Goal: Task Accomplishment & Management: Manage account settings

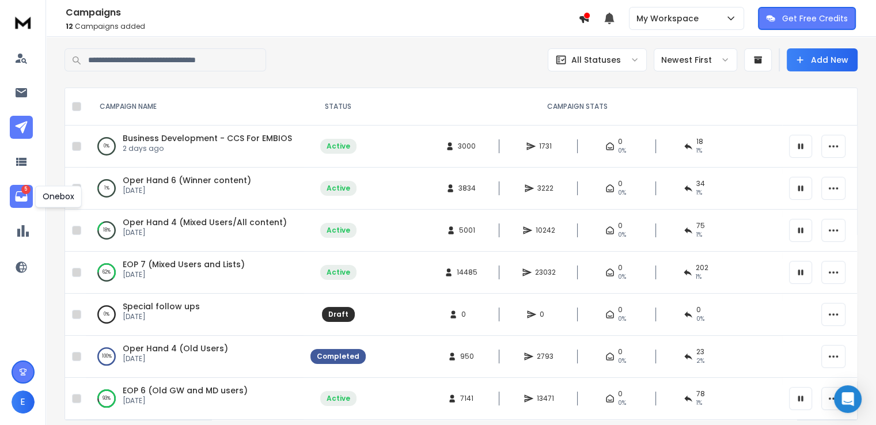
click at [13, 195] on link "5" at bounding box center [21, 196] width 23 height 23
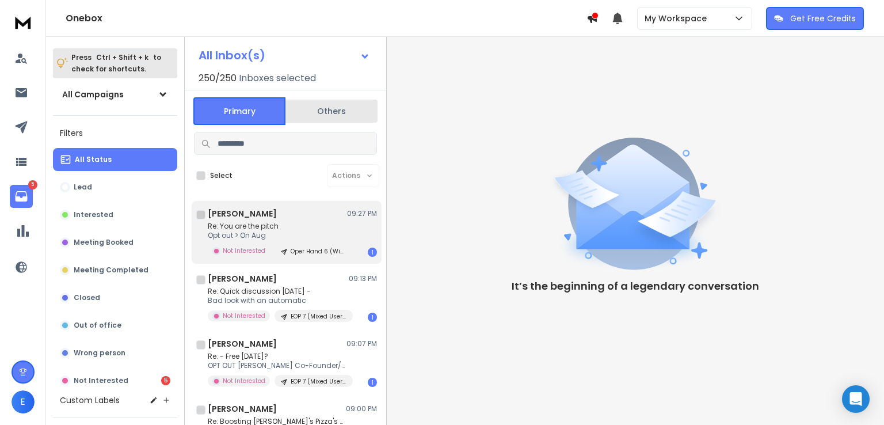
click at [311, 232] on p "Opt out > On Aug" at bounding box center [277, 235] width 138 height 9
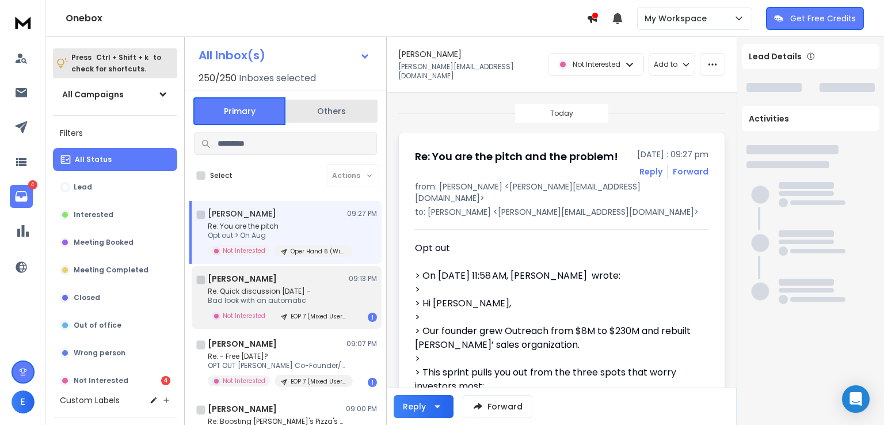
click at [307, 298] on p "Bad look with an automatic" at bounding box center [277, 300] width 138 height 9
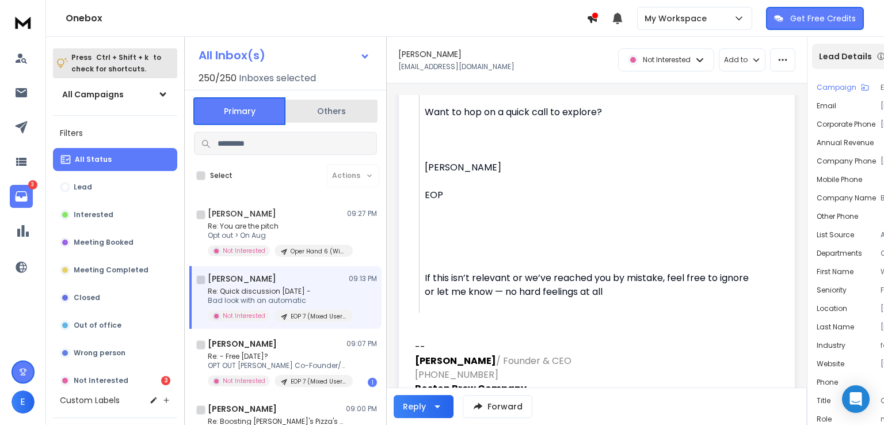
scroll to position [115, 0]
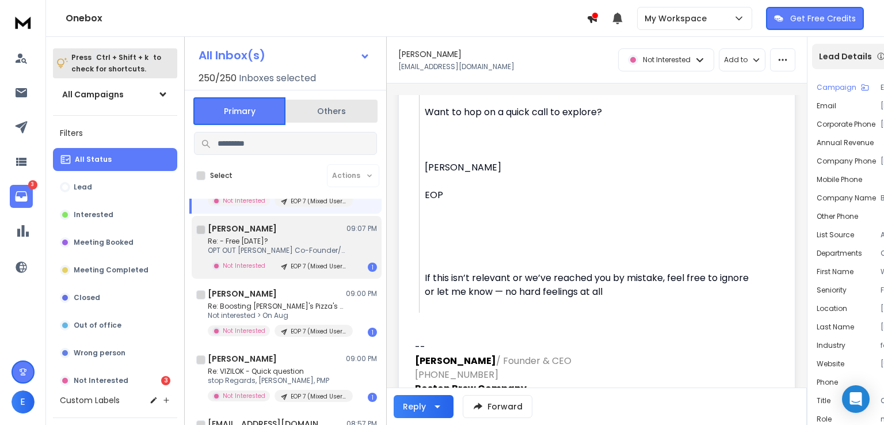
click at [267, 255] on div "Re: - Free tomorrow? OPT OUT Sean Lake Co-Founder/CEO Not Interested EOP 7 (Mix…" at bounding box center [280, 254] width 145 height 35
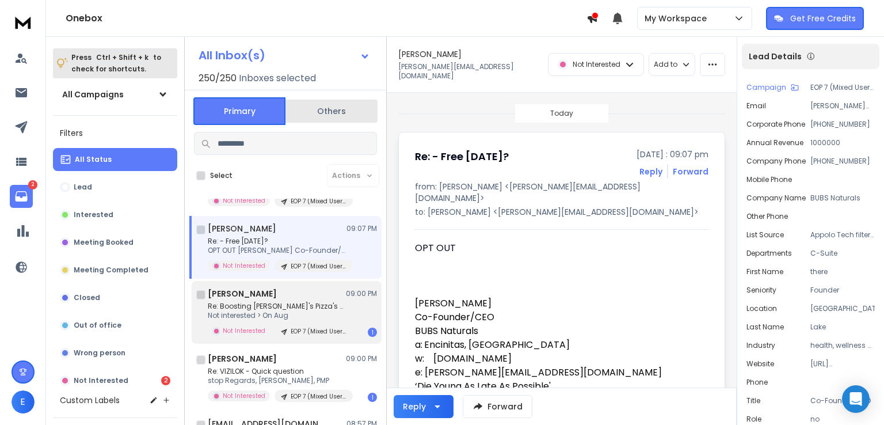
click at [272, 314] on p "Not interested > On Aug" at bounding box center [277, 315] width 138 height 9
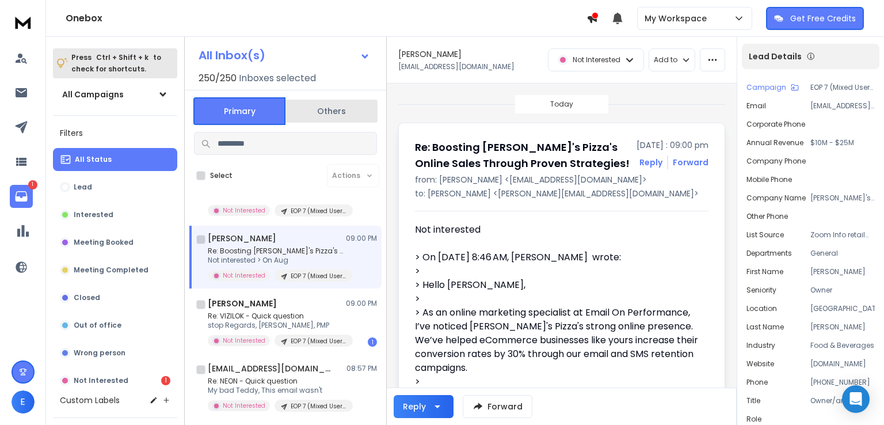
scroll to position [173, 0]
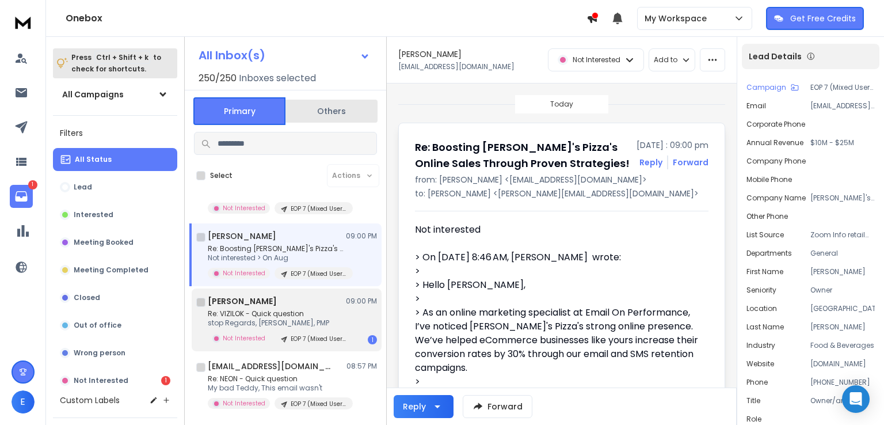
click at [274, 322] on p "stop Regards, Victoria Kaverina, PMP" at bounding box center [277, 322] width 138 height 9
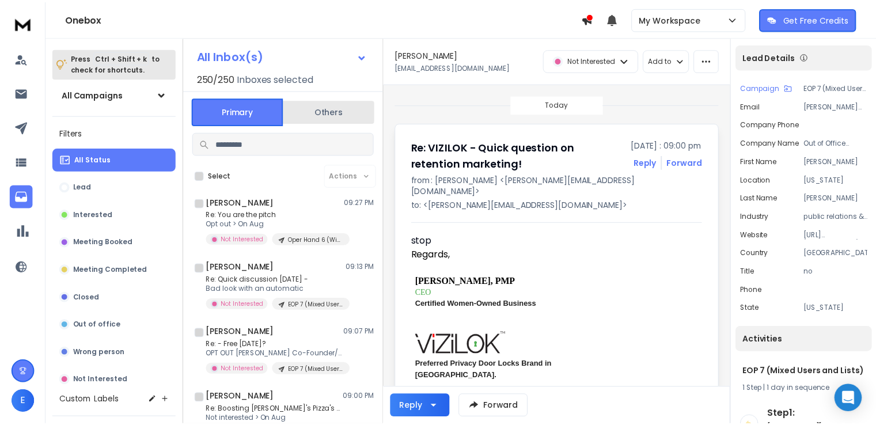
scroll to position [0, 0]
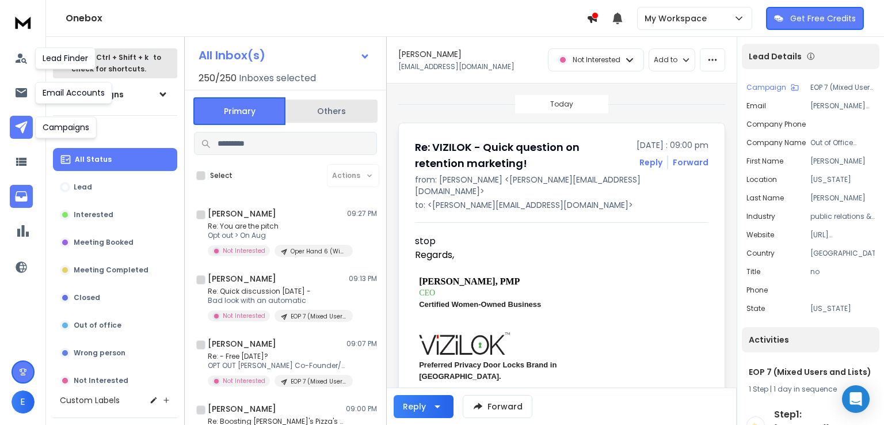
click at [23, 118] on link at bounding box center [21, 127] width 23 height 23
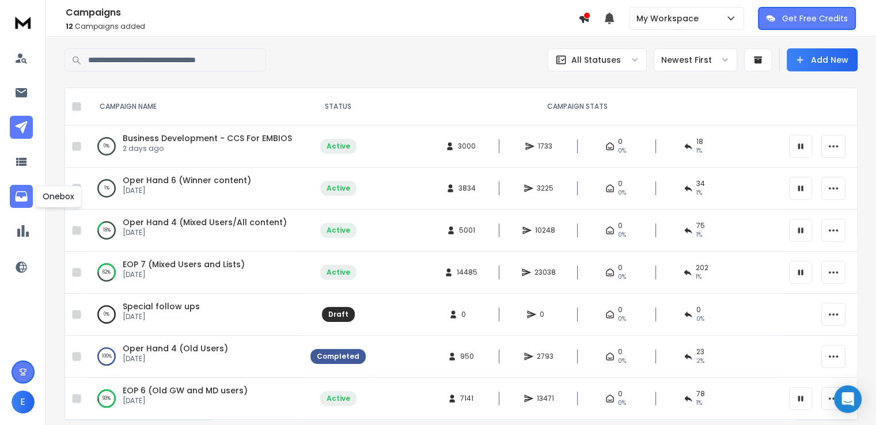
click at [16, 198] on icon at bounding box center [21, 196] width 12 height 10
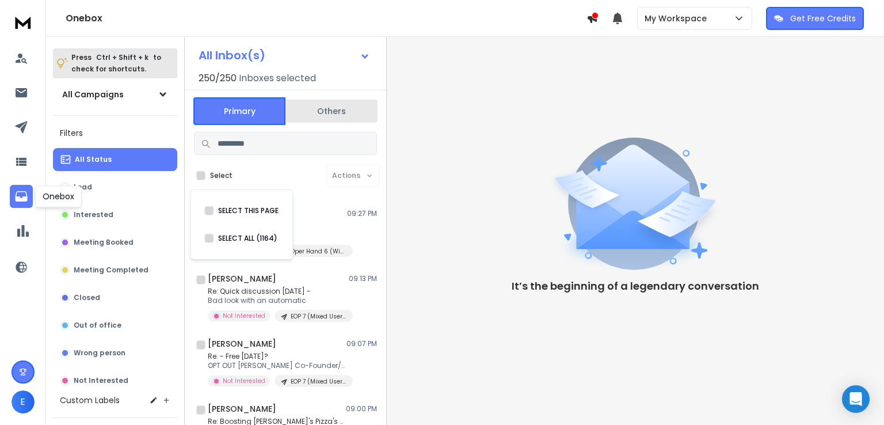
click at [229, 147] on input at bounding box center [285, 143] width 183 height 23
paste input "**********"
type input "**********"
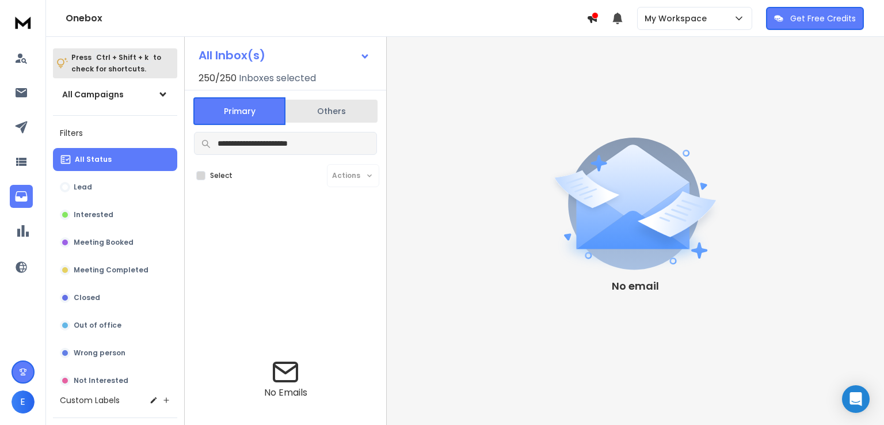
click at [248, 149] on input "**********" at bounding box center [285, 143] width 183 height 23
click at [21, 202] on icon at bounding box center [21, 196] width 14 height 14
click at [20, 127] on icon at bounding box center [21, 127] width 12 height 12
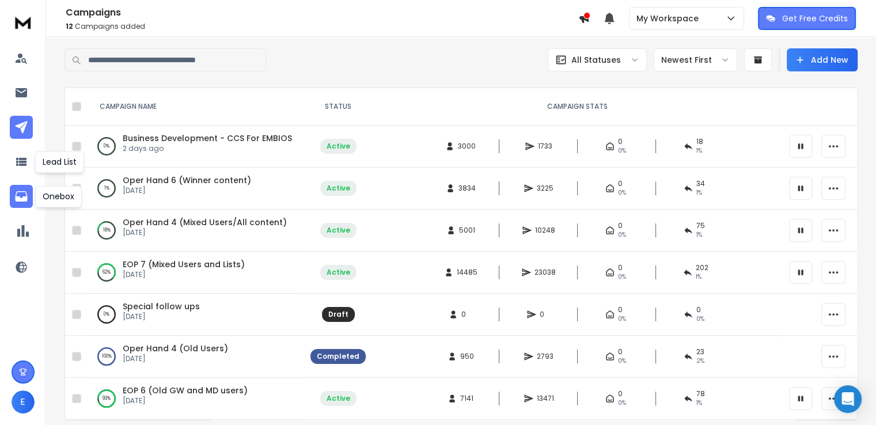
click at [25, 191] on icon at bounding box center [21, 196] width 14 height 14
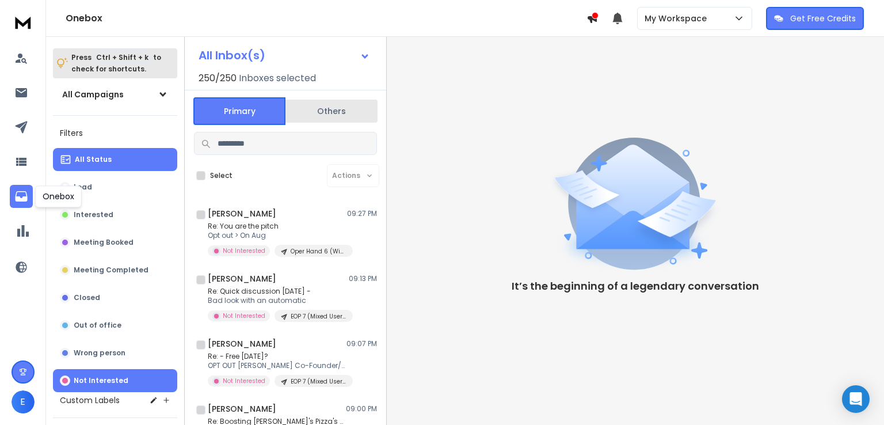
click at [139, 375] on button "Not Interested" at bounding box center [115, 380] width 124 height 23
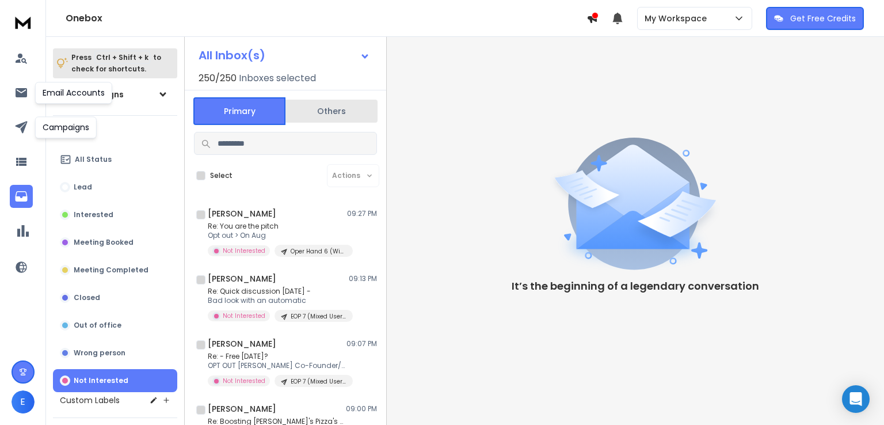
click at [35, 133] on body "Get only verified leads with our AI-powered Lead Finder, starting at $22/mo Try…" at bounding box center [442, 212] width 884 height 425
click at [28, 126] on link at bounding box center [21, 127] width 23 height 23
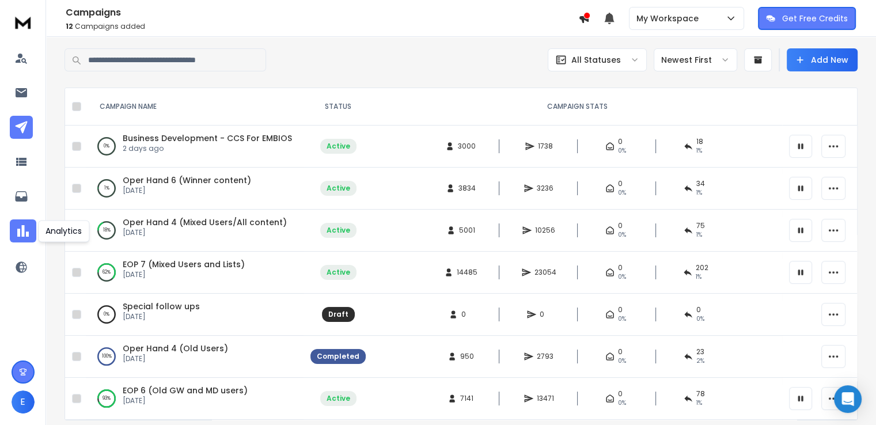
click at [31, 226] on icon at bounding box center [22, 230] width 17 height 17
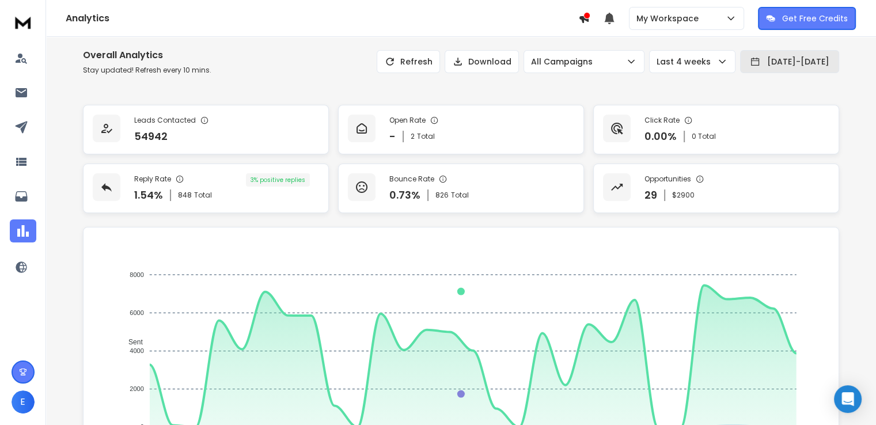
click at [758, 58] on button "[DATE] - [DATE]" at bounding box center [789, 61] width 99 height 23
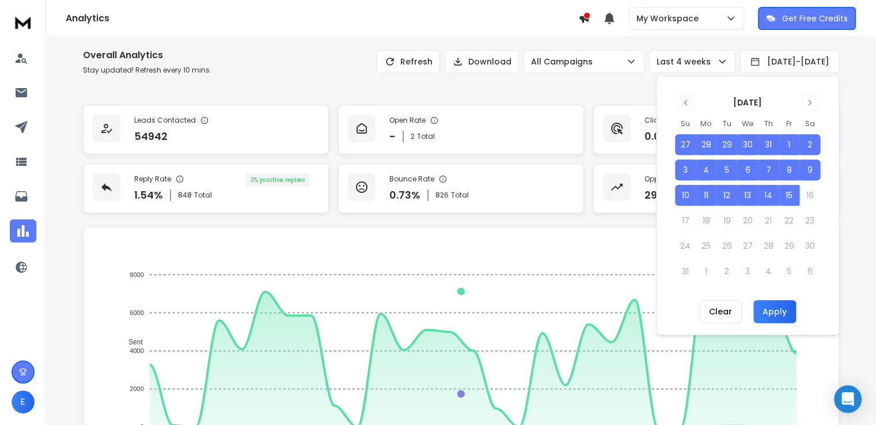
click at [788, 196] on button "15" at bounding box center [789, 195] width 21 height 21
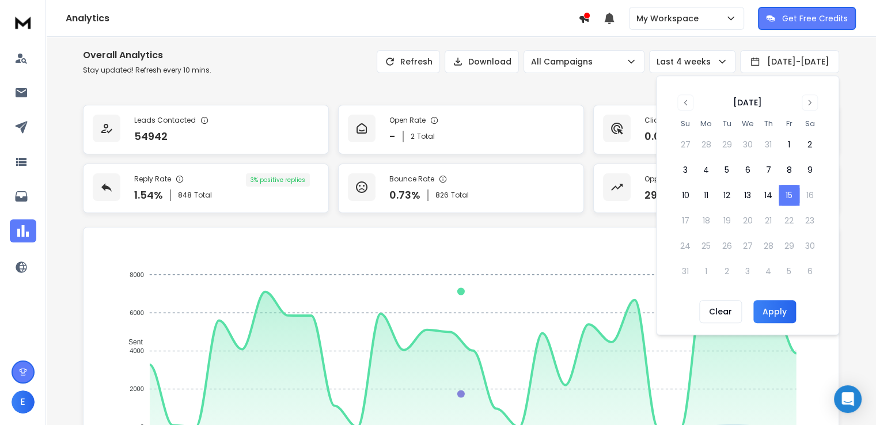
click at [779, 306] on button "Apply" at bounding box center [774, 311] width 43 height 23
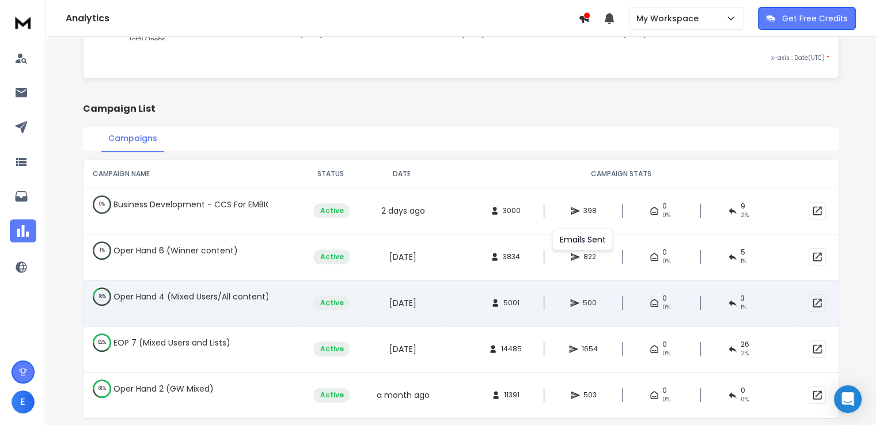
scroll to position [409, 0]
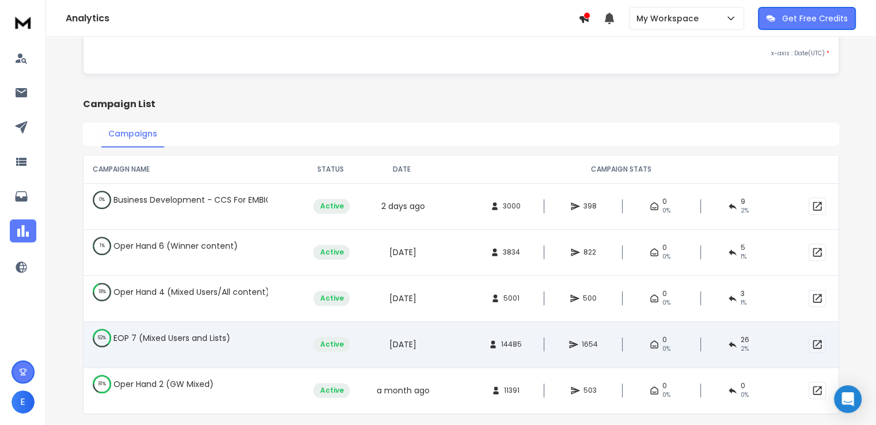
click at [206, 343] on td "62 % EOP 7 (Mixed Users and Lists)" at bounding box center [175, 338] width 184 height 32
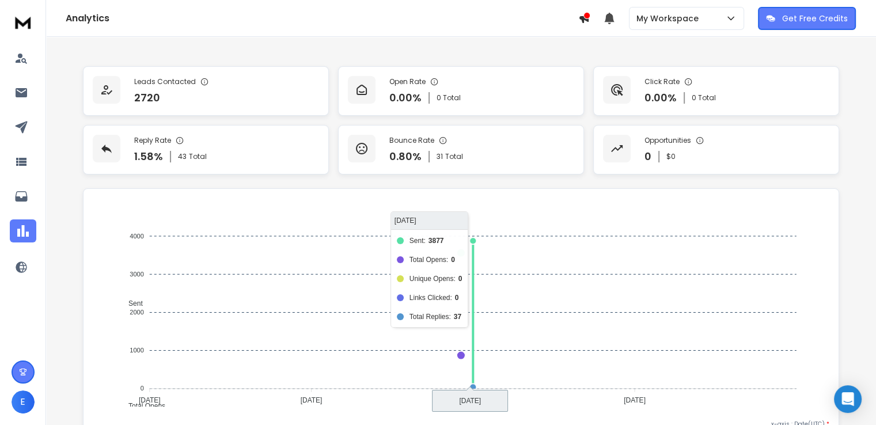
scroll to position [0, 0]
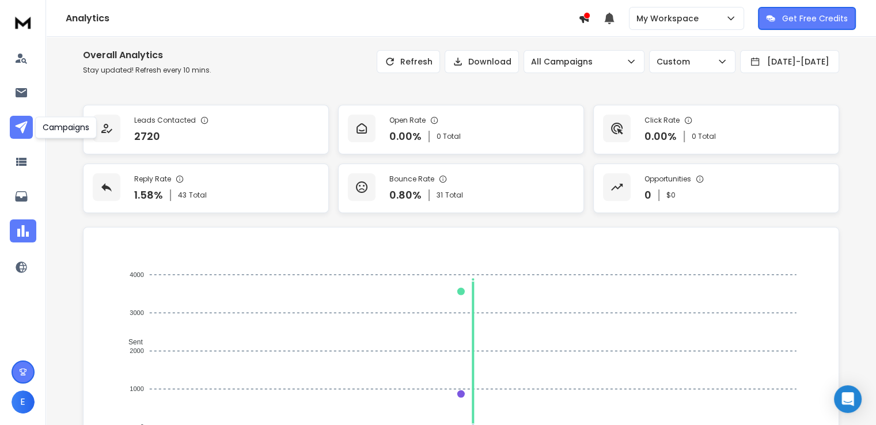
click at [15, 120] on icon at bounding box center [21, 127] width 14 height 14
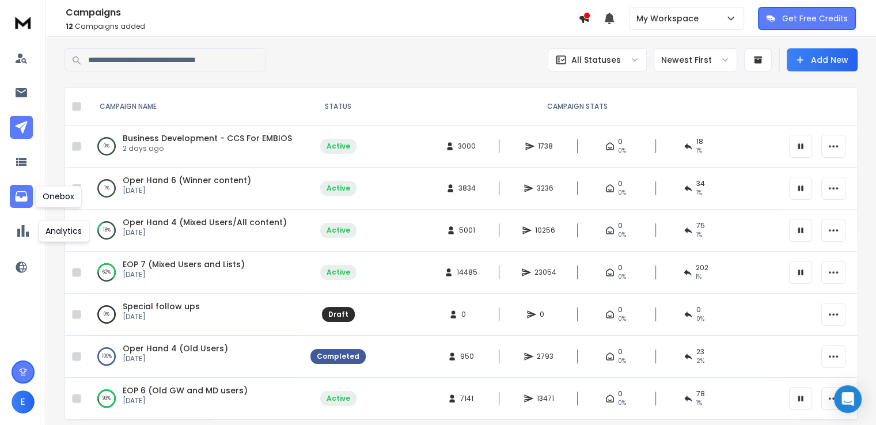
click at [23, 191] on icon at bounding box center [21, 196] width 14 height 14
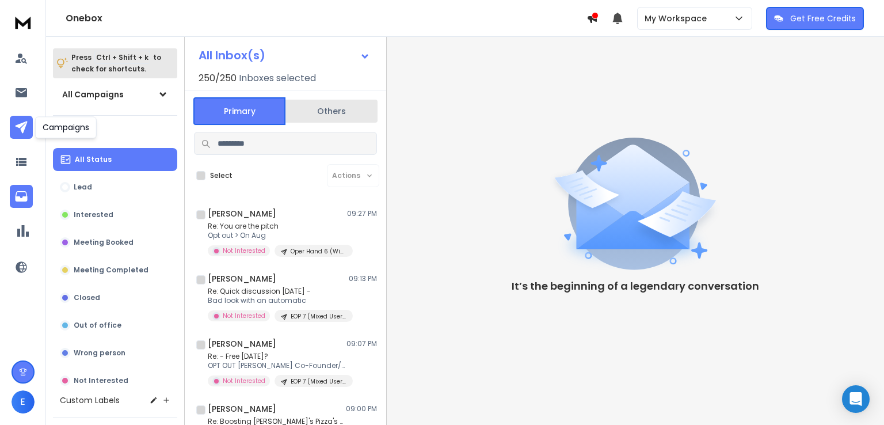
click at [24, 132] on icon at bounding box center [21, 127] width 14 height 14
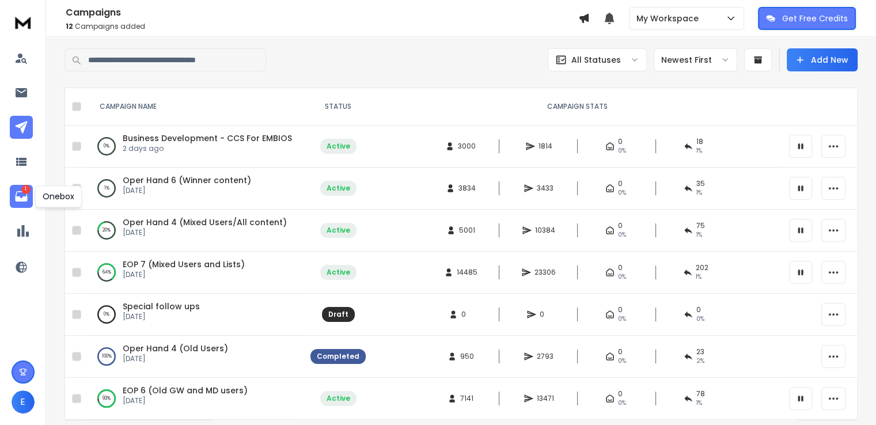
click at [21, 200] on icon at bounding box center [21, 196] width 12 height 10
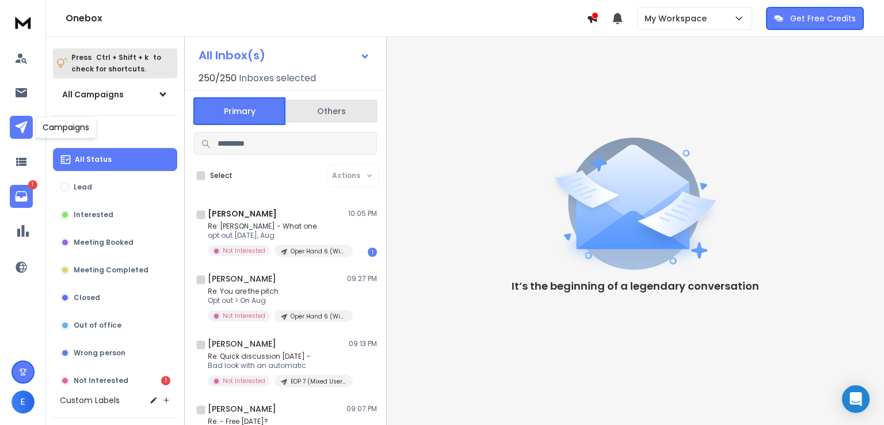
click at [22, 129] on icon at bounding box center [21, 127] width 12 height 12
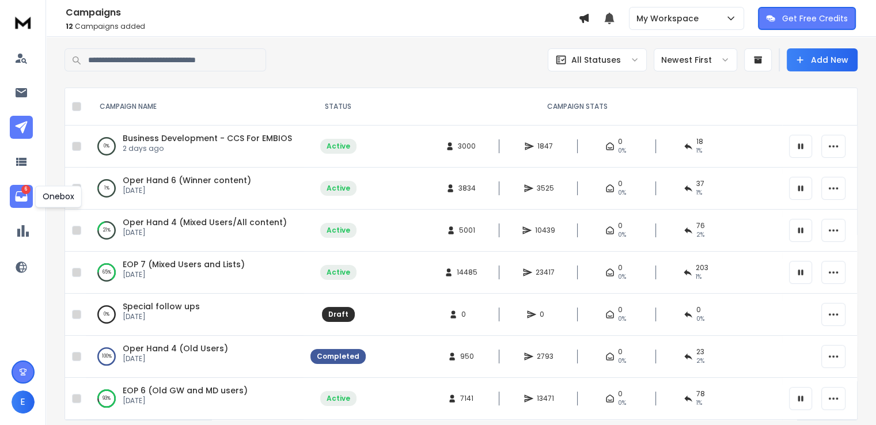
click at [25, 191] on p "6" at bounding box center [25, 189] width 9 height 9
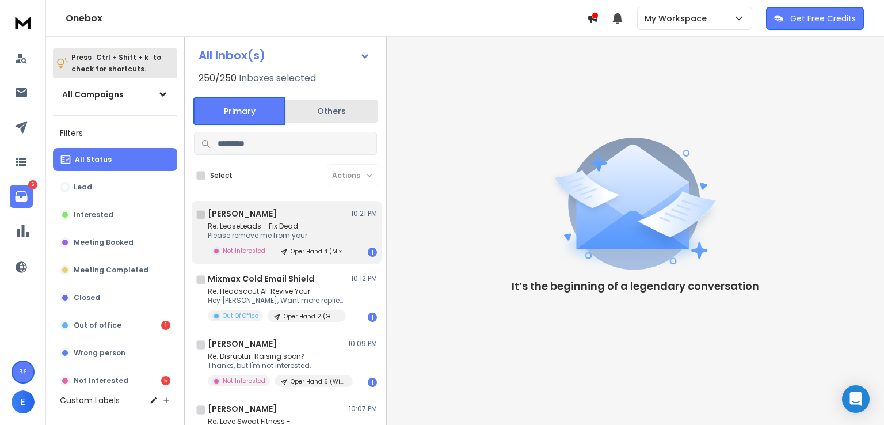
click at [236, 234] on p "Please remove me from your" at bounding box center [277, 235] width 138 height 9
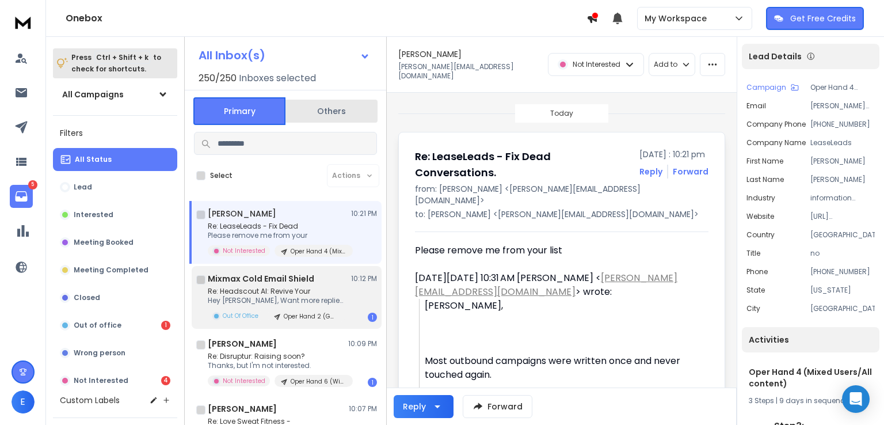
click at [265, 278] on h1 "Mixmax Cold Email Shield" at bounding box center [261, 279] width 107 height 12
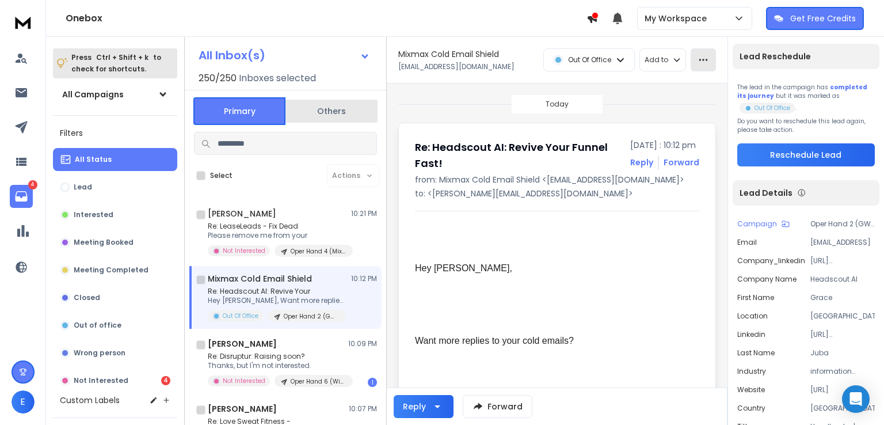
click at [707, 63] on icon "button" at bounding box center [703, 60] width 10 height 10
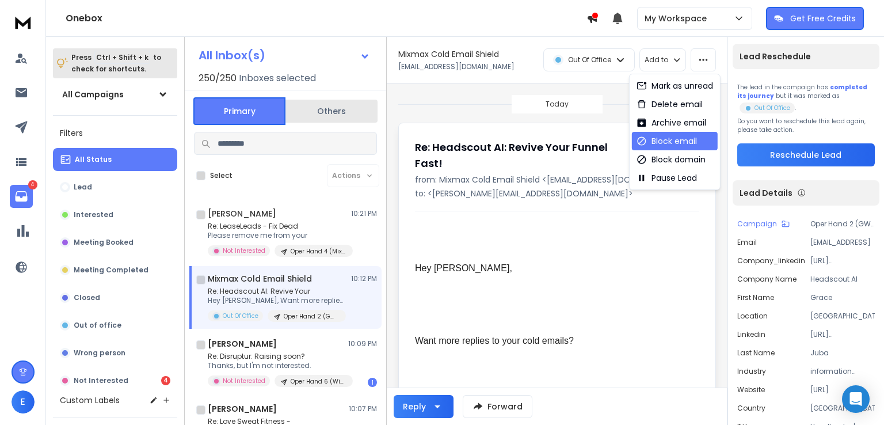
click at [677, 138] on div "Block email" at bounding box center [667, 141] width 60 height 12
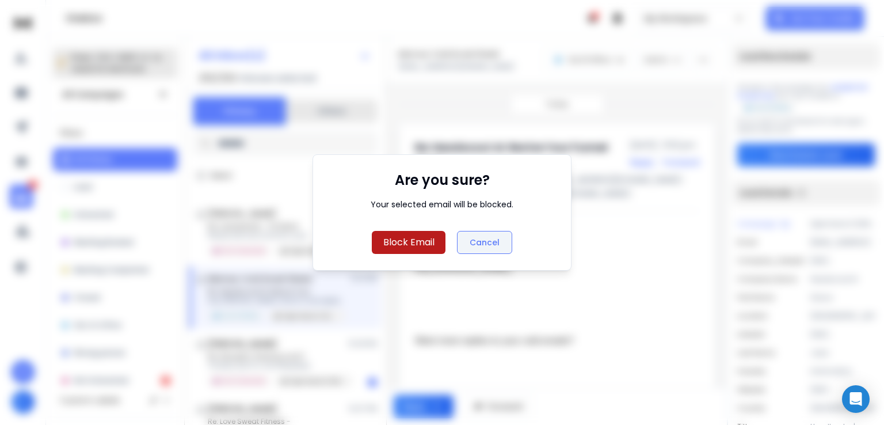
click at [431, 242] on button "Block Email" at bounding box center [409, 242] width 74 height 23
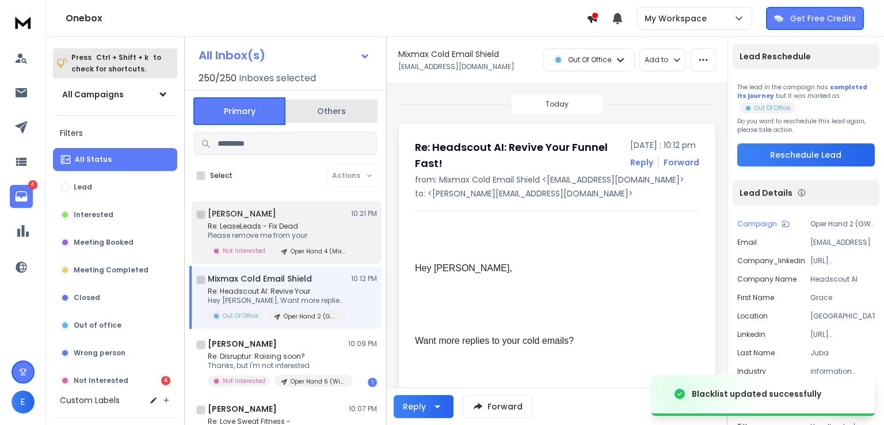
scroll to position [58, 0]
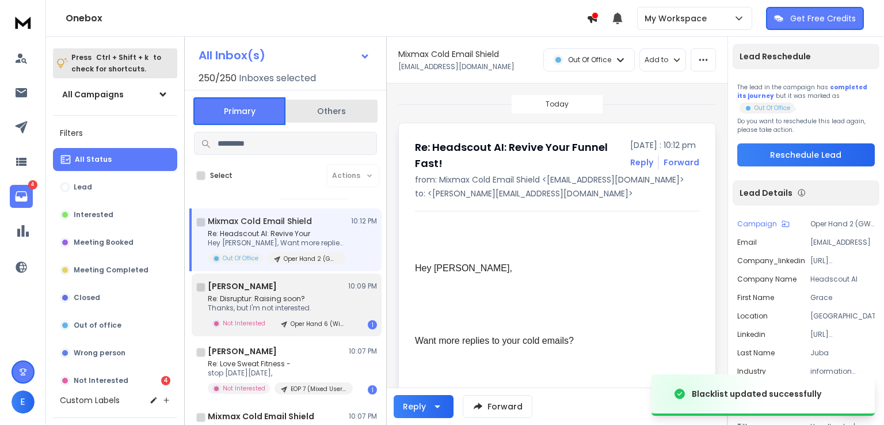
click at [306, 300] on p "Re: Disruptur: Raising soon?" at bounding box center [277, 298] width 138 height 9
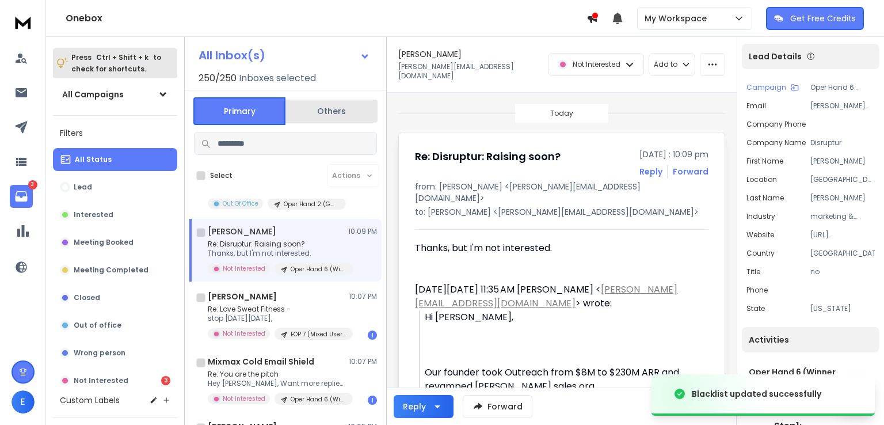
scroll to position [115, 0]
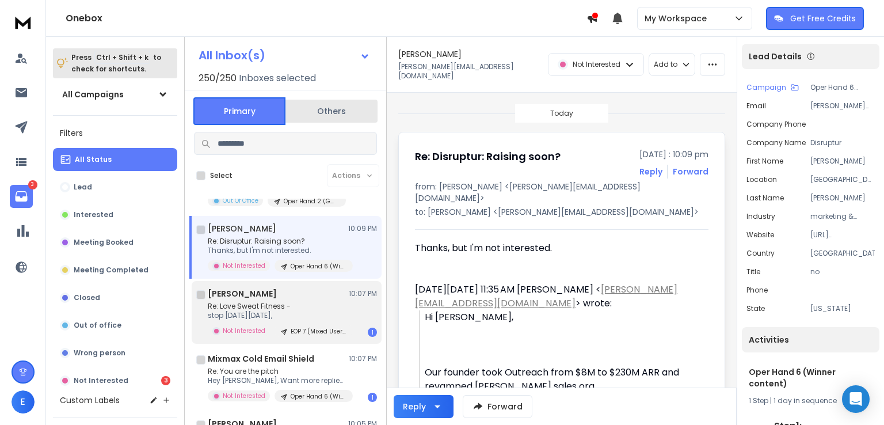
click at [296, 310] on p "Re: Love Sweat Fitness -" at bounding box center [277, 306] width 138 height 9
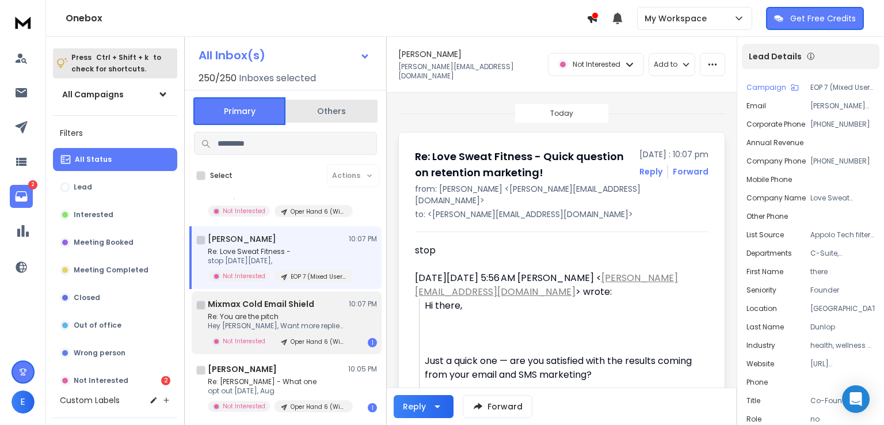
scroll to position [173, 0]
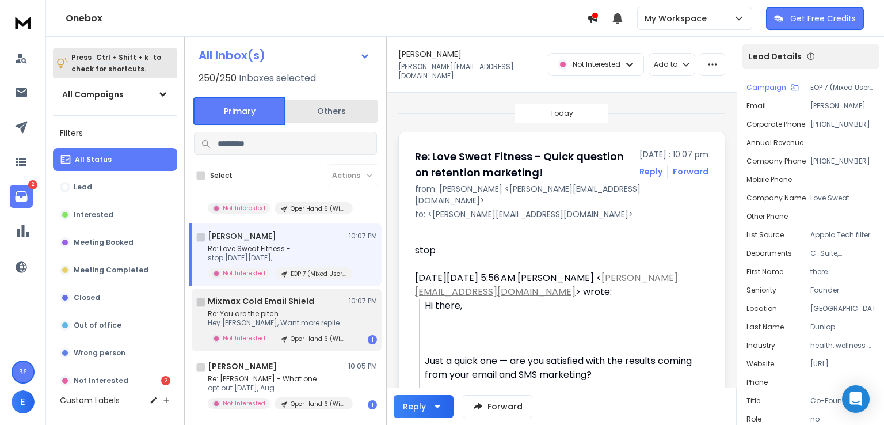
click at [295, 320] on p "Hey [PERSON_NAME], Want more replies to" at bounding box center [277, 322] width 138 height 9
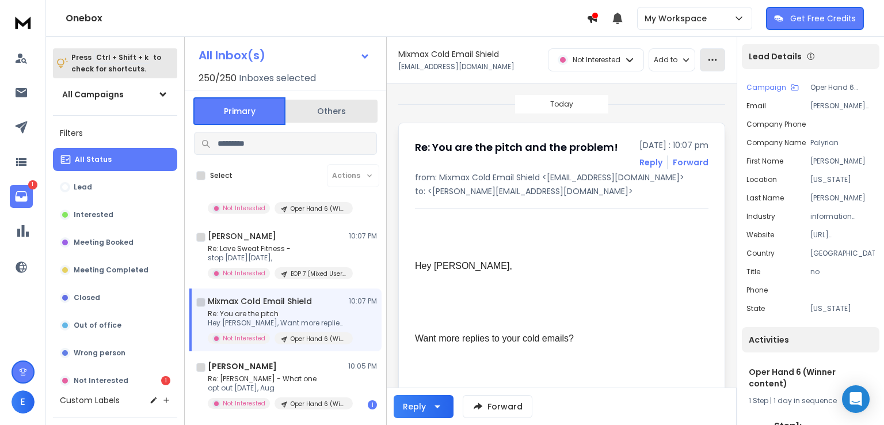
click at [710, 59] on icon "button" at bounding box center [713, 60] width 9 height 2
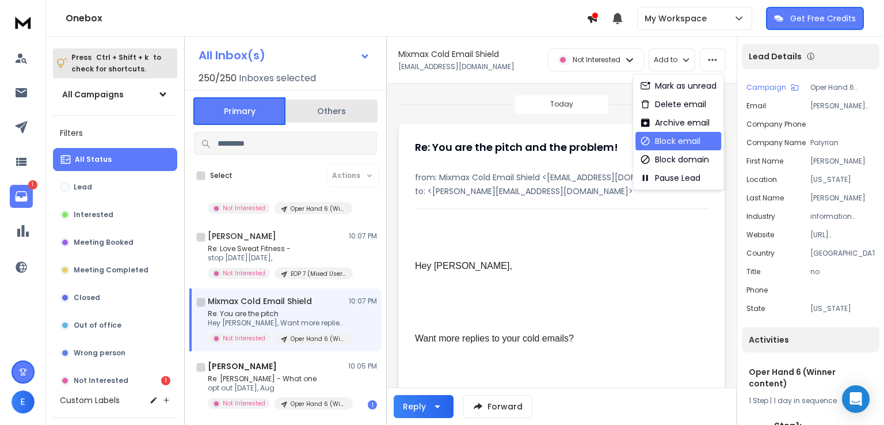
click at [673, 141] on div "Block email" at bounding box center [670, 141] width 60 height 12
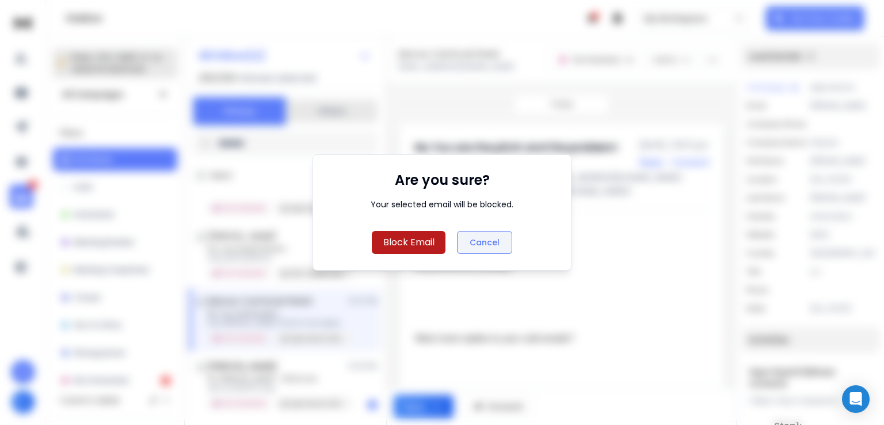
click at [426, 237] on button "Block Email" at bounding box center [409, 242] width 74 height 23
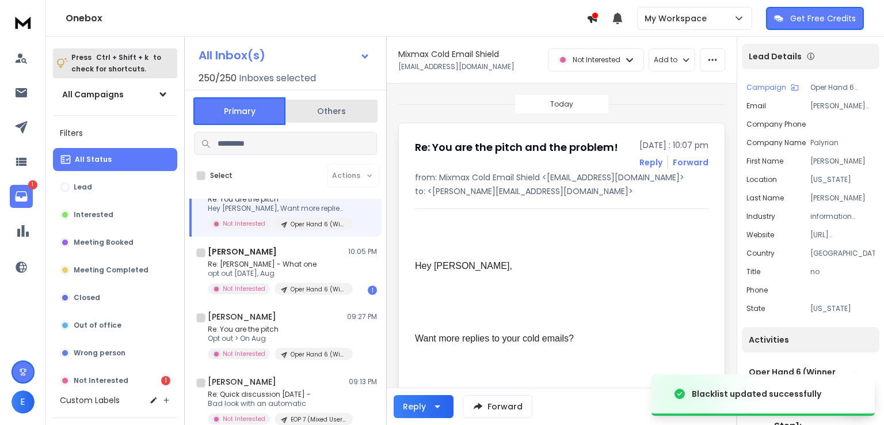
scroll to position [288, 0]
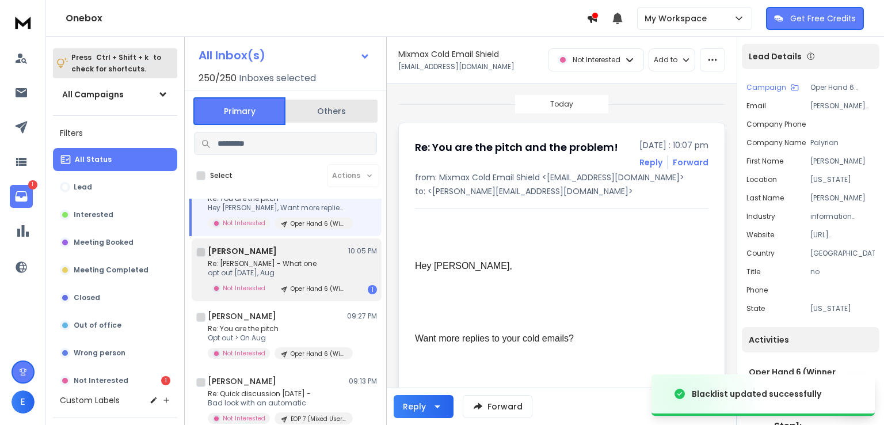
click at [299, 243] on div "[PERSON_NAME] 10:05 PM Re: [PERSON_NAME] - What one opt out [DATE], Aug Not Int…" at bounding box center [287, 269] width 190 height 63
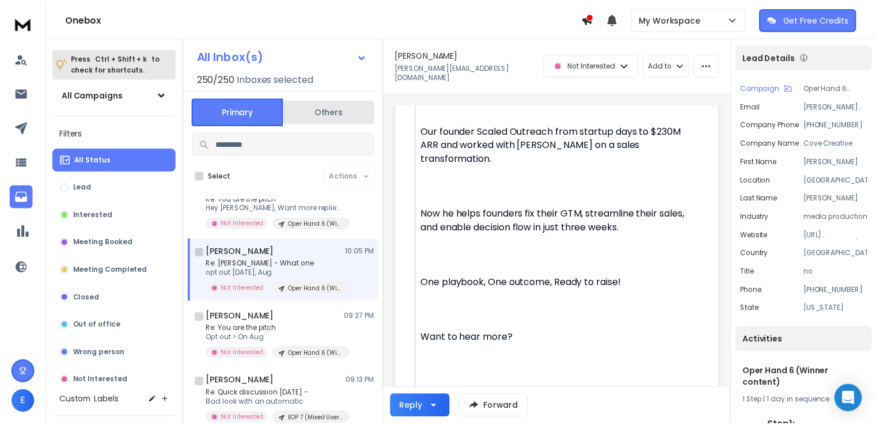
scroll to position [0, 0]
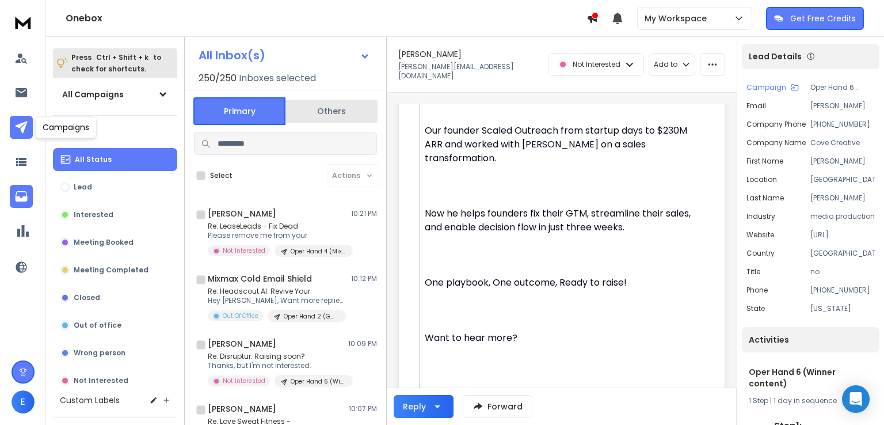
click at [19, 122] on icon at bounding box center [21, 127] width 14 height 14
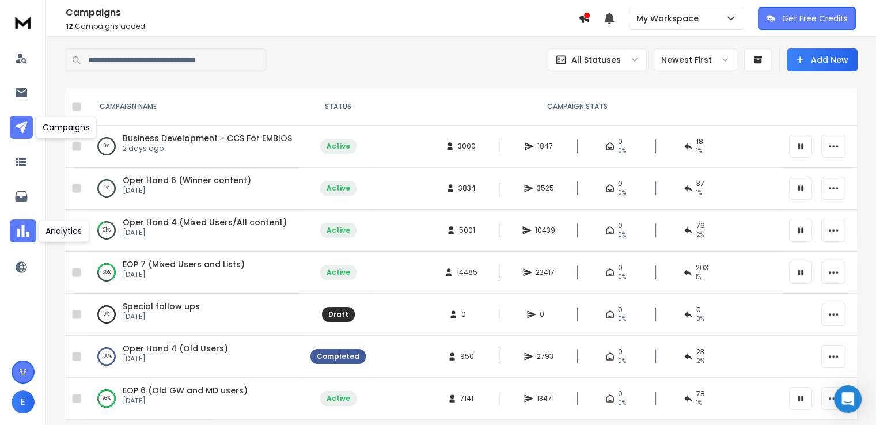
click at [22, 232] on icon at bounding box center [23, 231] width 12 height 12
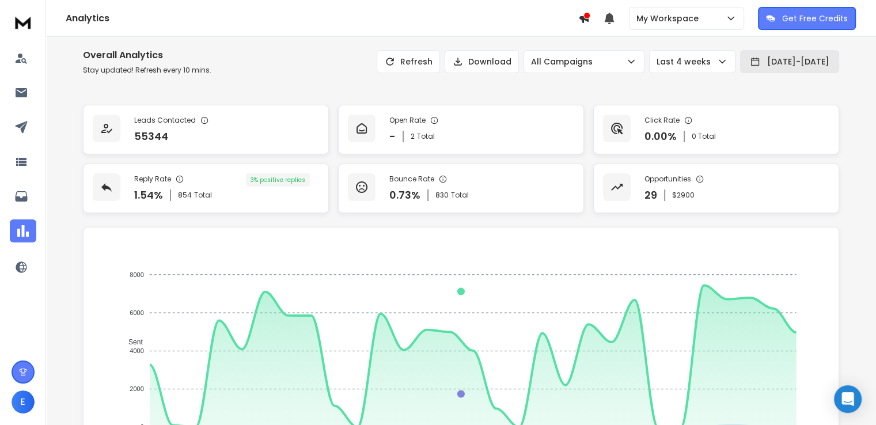
click at [753, 56] on button "[DATE] - [DATE]" at bounding box center [789, 61] width 99 height 23
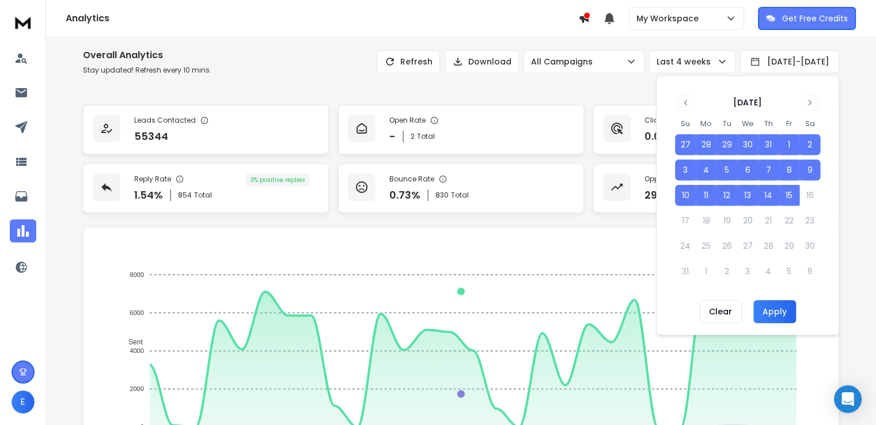
click at [791, 202] on button "15" at bounding box center [789, 195] width 21 height 21
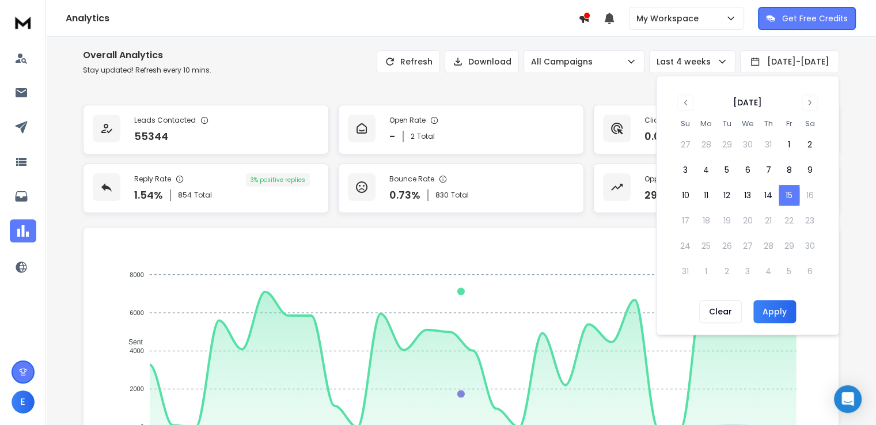
click at [777, 309] on button "Apply" at bounding box center [774, 311] width 43 height 23
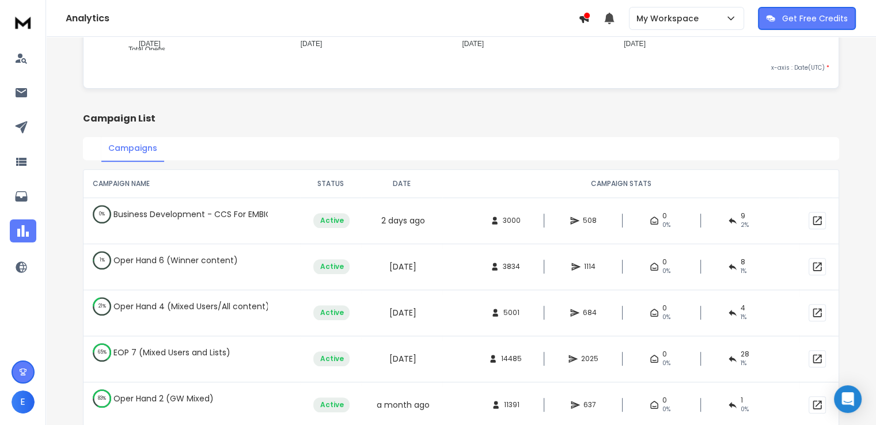
scroll to position [409, 0]
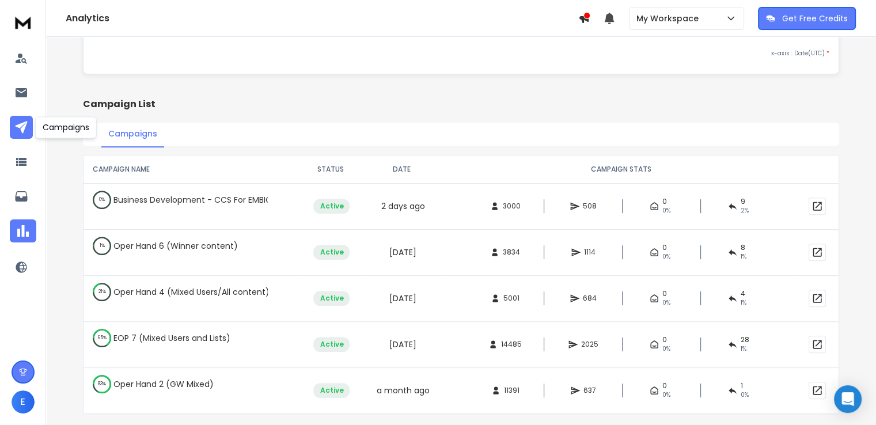
click at [18, 118] on link at bounding box center [21, 127] width 23 height 23
